Goal: Find specific page/section: Find specific page/section

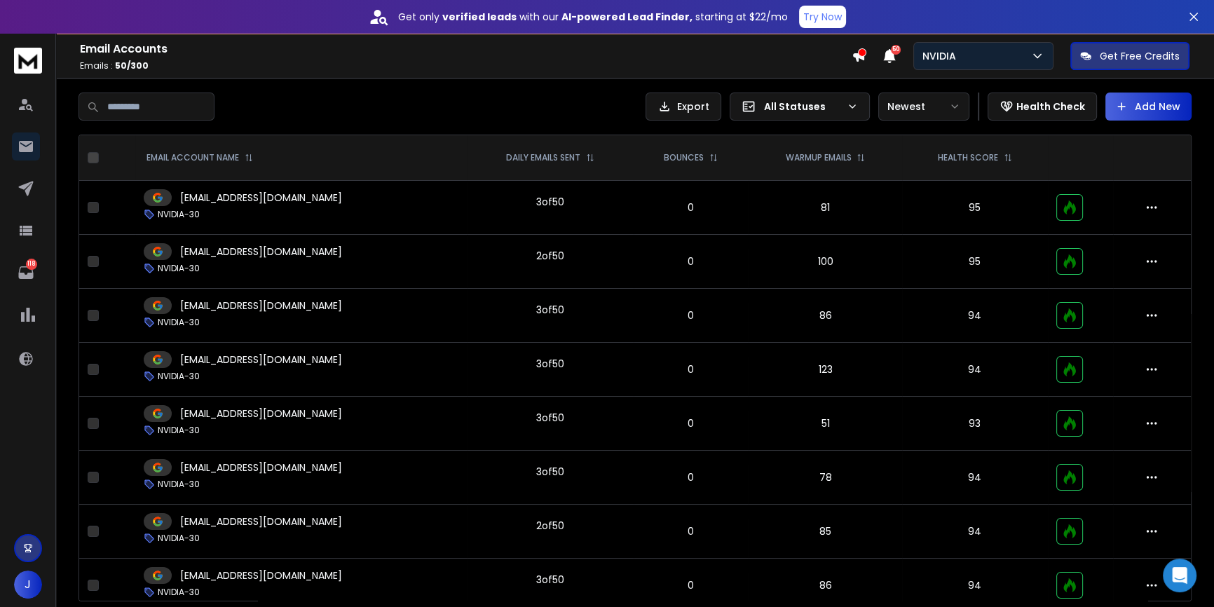
click at [987, 61] on div "NVIDIA" at bounding box center [984, 56] width 122 height 14
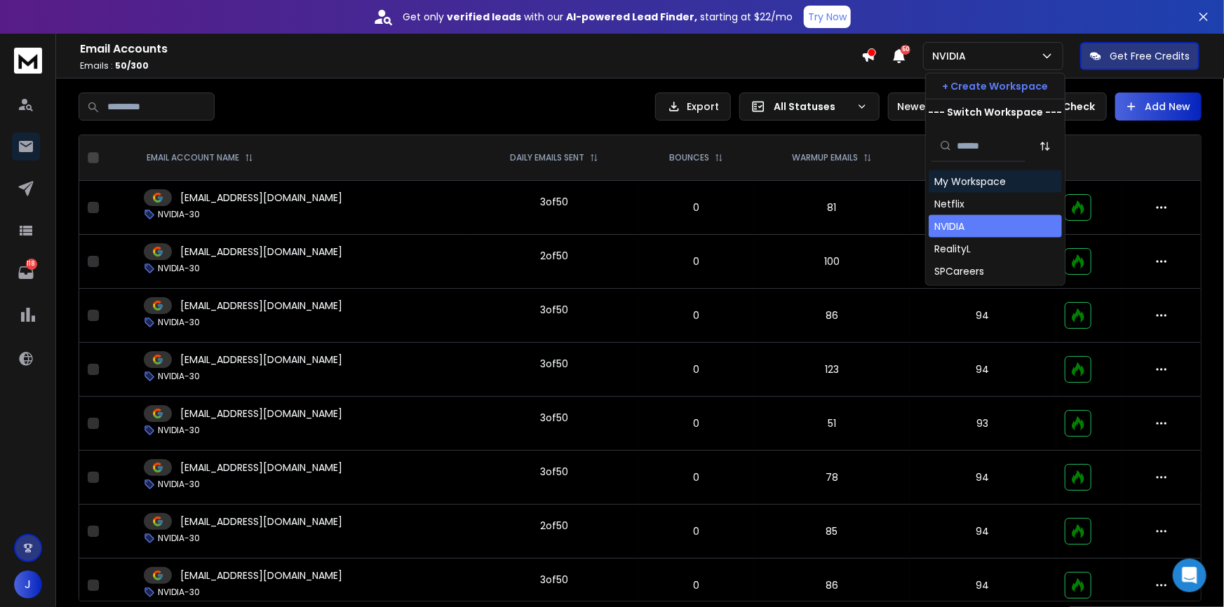
click at [966, 196] on div "Netflix" at bounding box center [994, 204] width 133 height 22
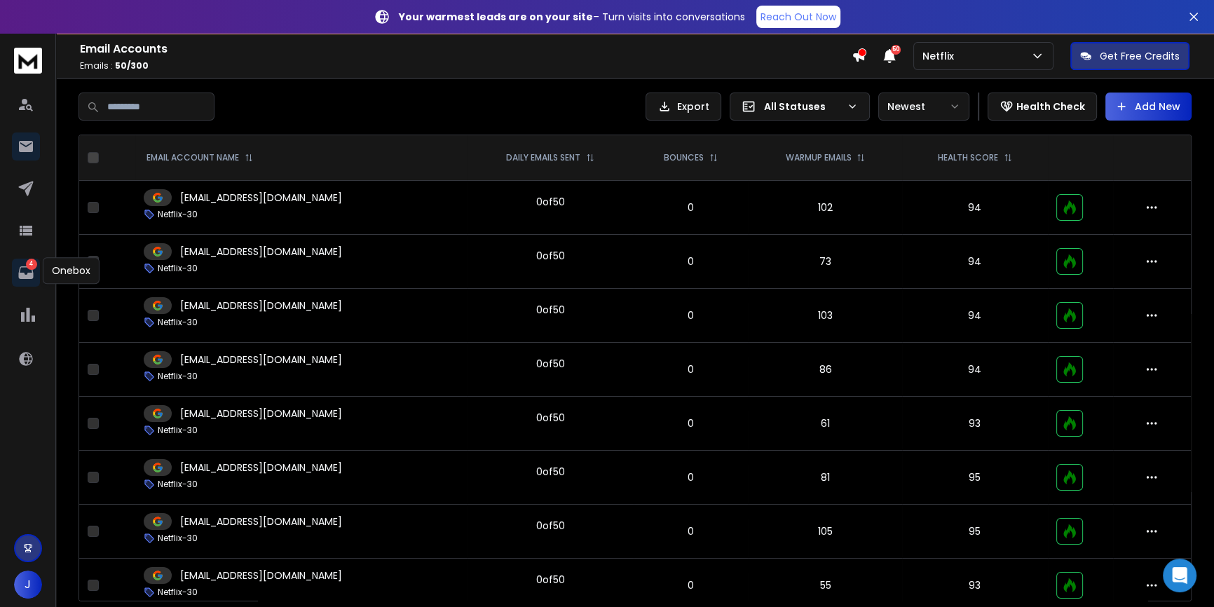
click at [26, 271] on icon at bounding box center [26, 272] width 17 height 17
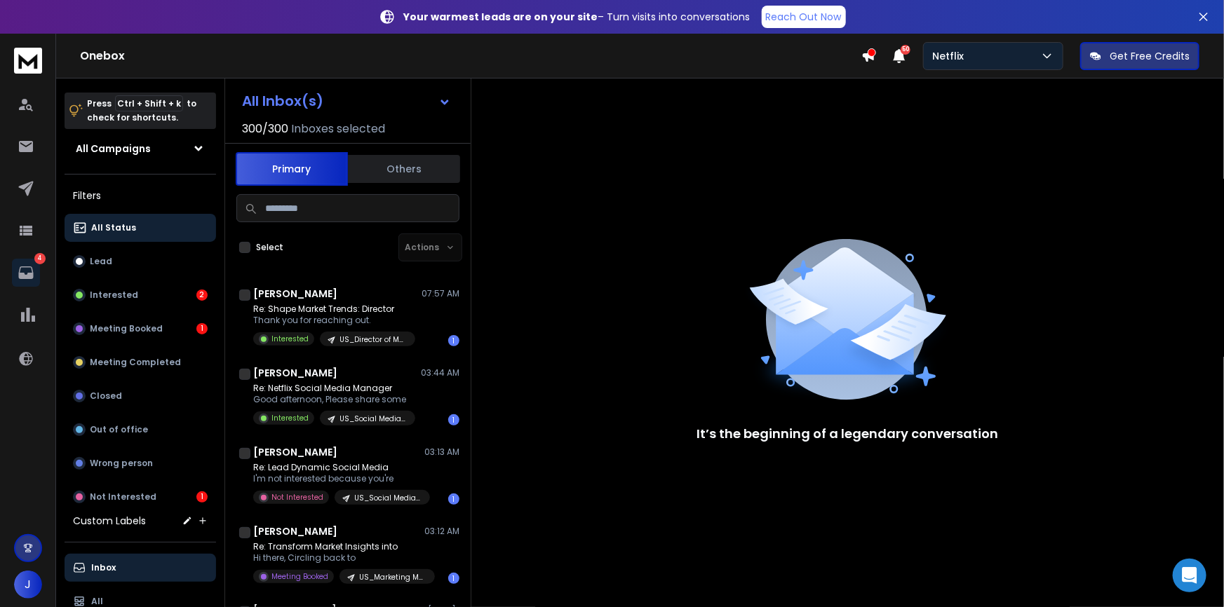
click at [998, 50] on div "Netflix" at bounding box center [993, 56] width 122 height 14
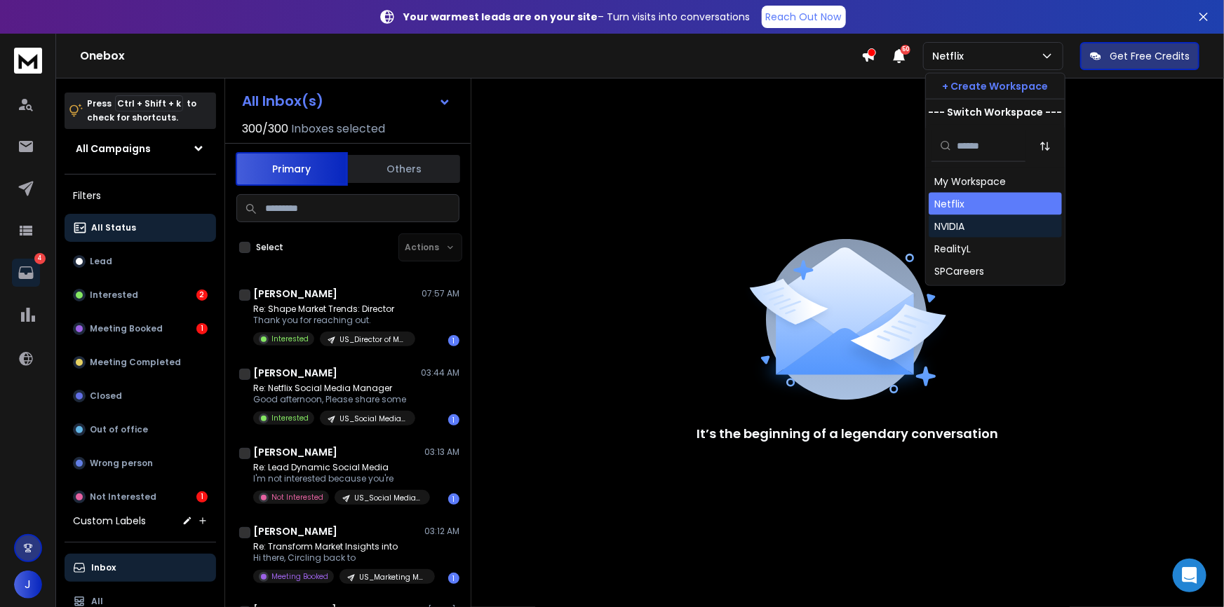
click at [969, 223] on div "NVIDIA" at bounding box center [994, 226] width 133 height 22
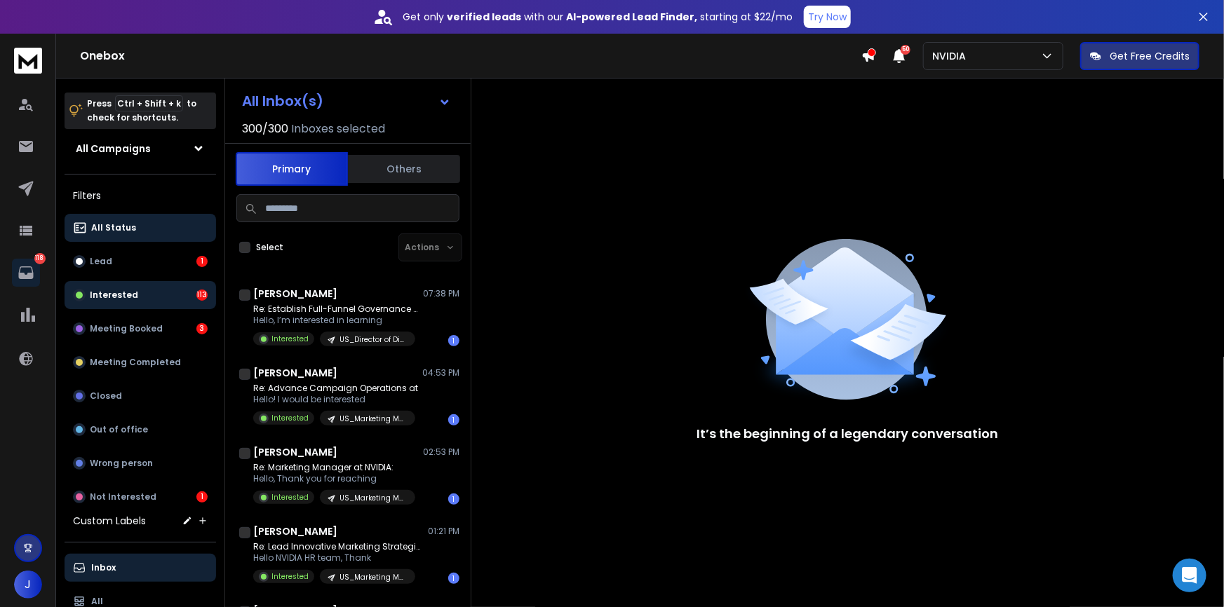
click at [168, 301] on button "Interested 113" at bounding box center [140, 295] width 151 height 28
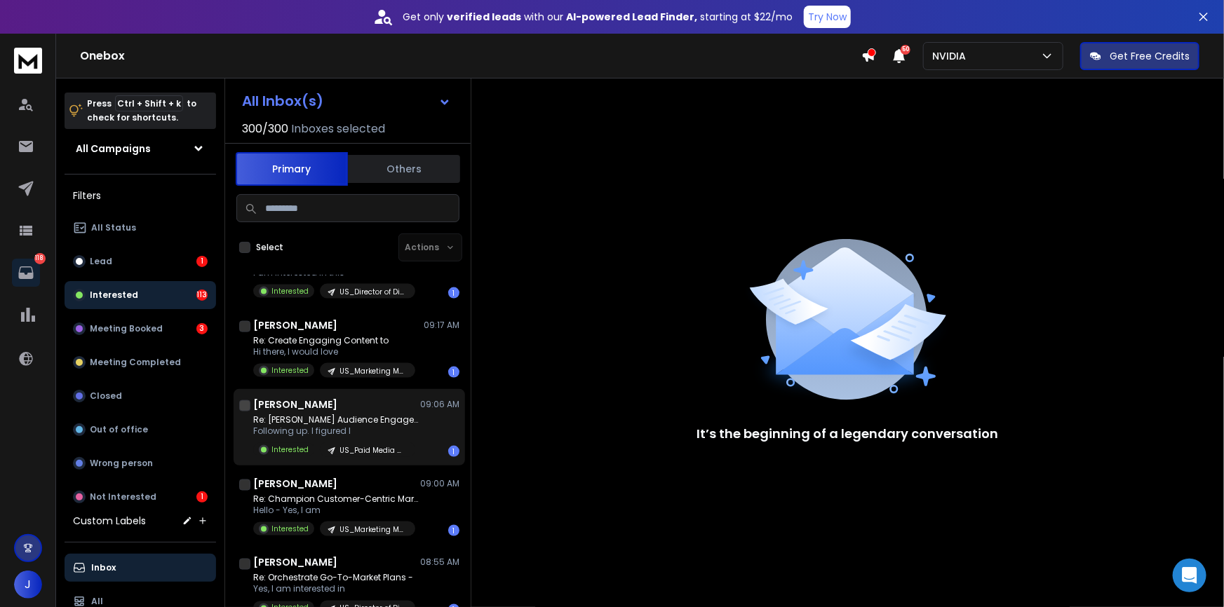
scroll to position [1083, 0]
